Goal: Navigation & Orientation: Find specific page/section

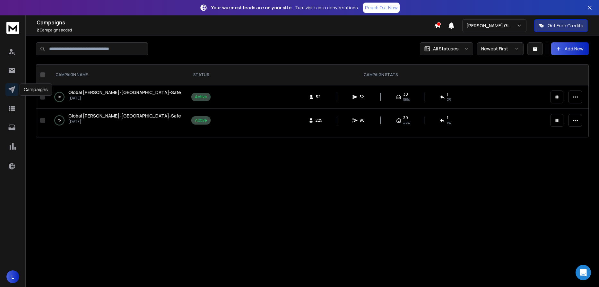
scroll to position [4, 0]
click at [16, 107] on link at bounding box center [11, 108] width 13 height 13
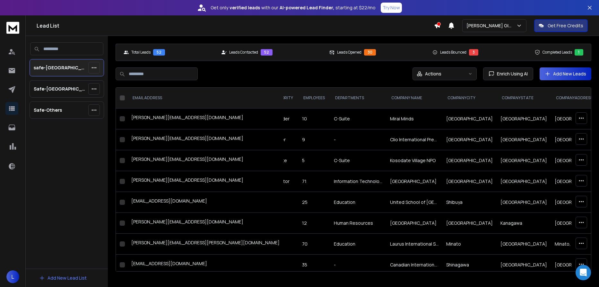
scroll to position [0, 678]
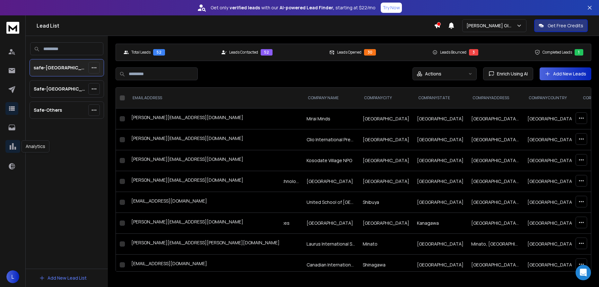
click at [13, 144] on icon at bounding box center [13, 147] width 10 height 10
